Goal: Check status

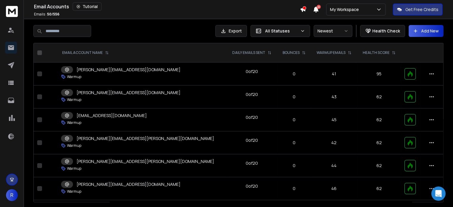
click at [286, 35] on div "All Statuses" at bounding box center [281, 31] width 60 height 12
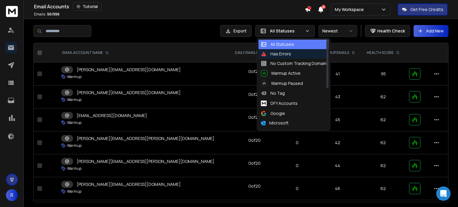
click at [293, 58] on div "Has Errors" at bounding box center [293, 54] width 70 height 10
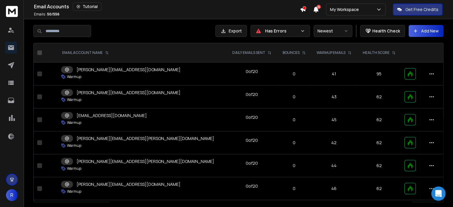
click at [281, 35] on div "Has Errors" at bounding box center [281, 31] width 60 height 12
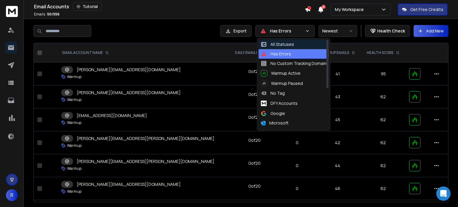
click at [281, 45] on div "All Statuses" at bounding box center [277, 44] width 33 height 6
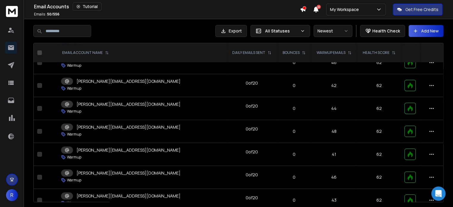
scroll to position [132, 0]
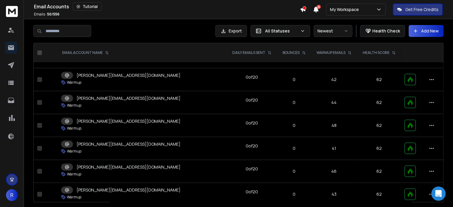
click at [287, 32] on p "All Statuses" at bounding box center [281, 31] width 33 height 6
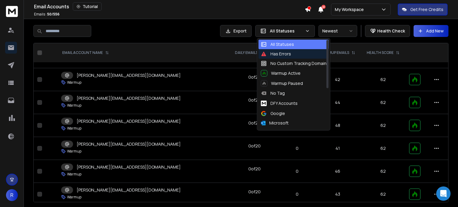
click at [290, 53] on div "Has Errors" at bounding box center [293, 54] width 70 height 10
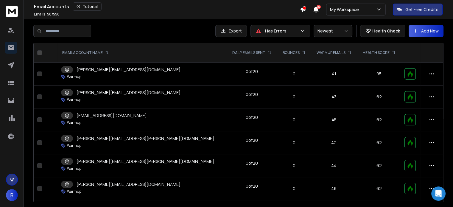
drag, startPoint x: 447, startPoint y: 66, endPoint x: 436, endPoint y: 68, distance: 11.7
click at [439, 125] on div "Export Has Errors Newest Health Check Add New EMAIL ACCOUNT NAME DAILY EMAILS S…" at bounding box center [239, 113] width 430 height 189
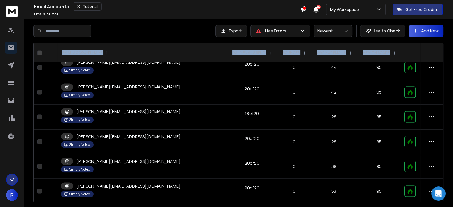
scroll to position [1053, 0]
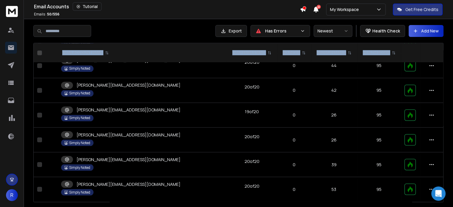
drag, startPoint x: 447, startPoint y: 123, endPoint x: 422, endPoint y: 105, distance: 30.8
click at [447, 123] on div "Export Has Errors Newest Health Check Add New EMAIL ACCOUNT NAME DAILY EMAILS S…" at bounding box center [239, 113] width 430 height 189
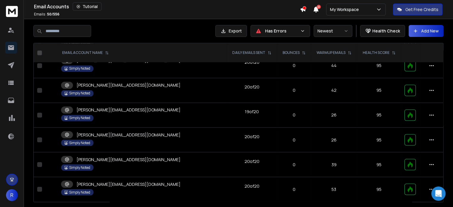
click at [191, 30] on div at bounding box center [122, 31] width 179 height 12
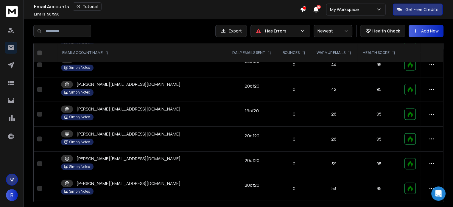
scroll to position [1061, 0]
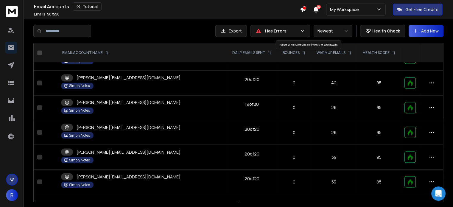
click at [298, 34] on div "Has Errors" at bounding box center [281, 31] width 60 height 12
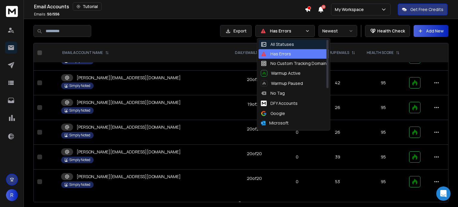
click at [292, 44] on div "All Statuses" at bounding box center [277, 44] width 33 height 6
